Goal: Task Accomplishment & Management: Manage account settings

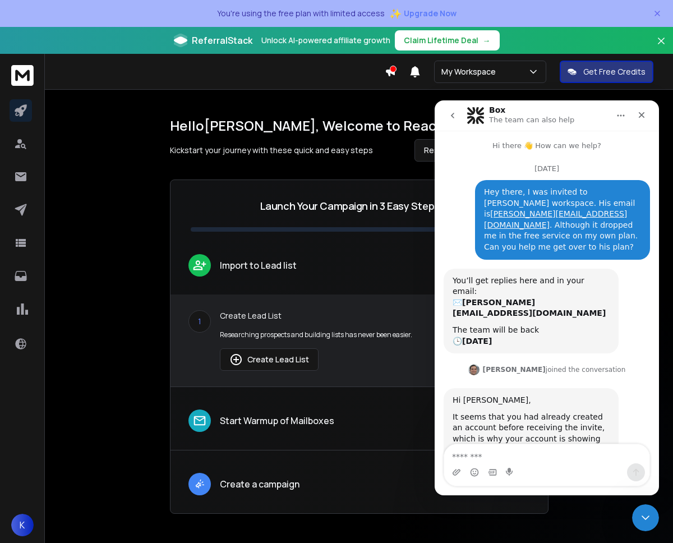
scroll to position [296, 0]
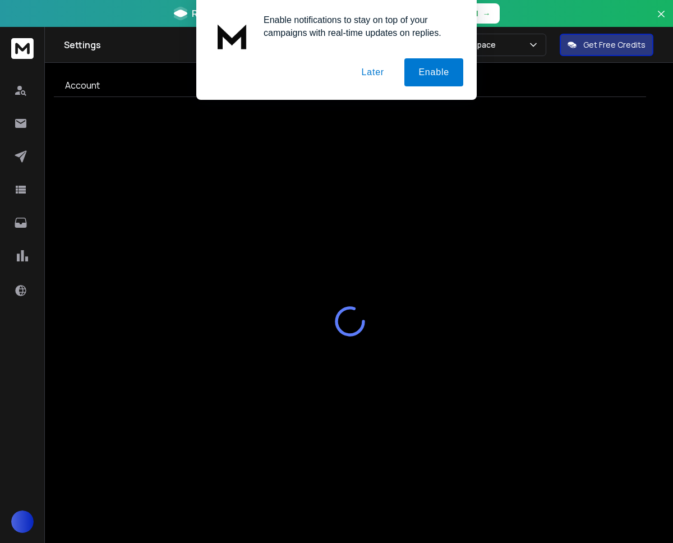
click at [372, 75] on button "Later" at bounding box center [372, 72] width 50 height 28
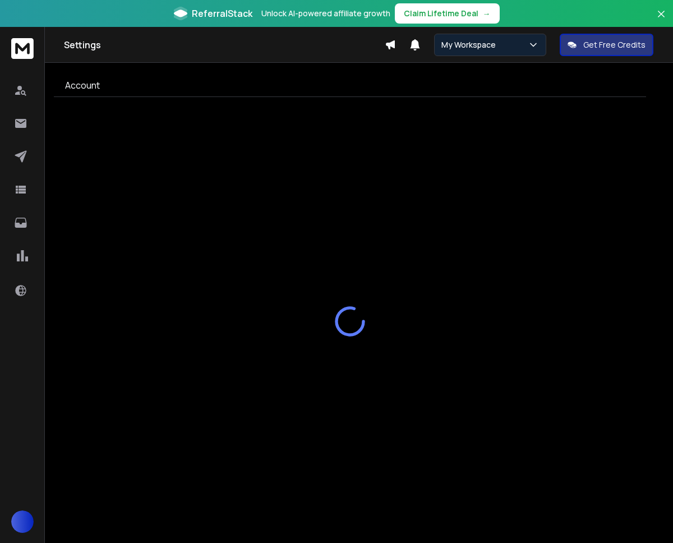
click at [486, 52] on button "My Workspace" at bounding box center [490, 45] width 112 height 22
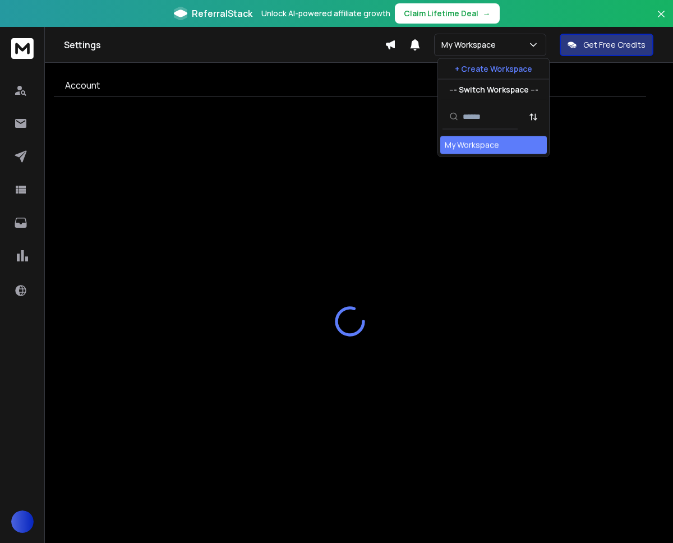
click at [292, 75] on div "[PERSON_NAME] & Usage Account Workspace Integrations Preferences Templates Bloc…" at bounding box center [350, 85] width 592 height 23
